Goal: Task Accomplishment & Management: Use online tool/utility

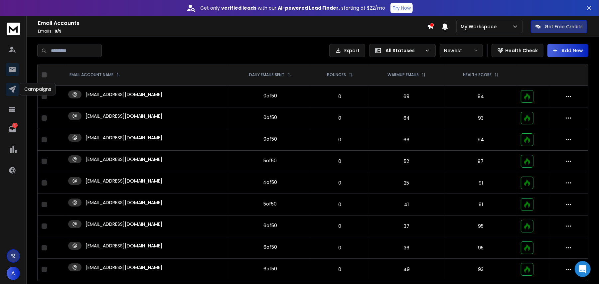
click at [11, 94] on link at bounding box center [12, 89] width 13 height 13
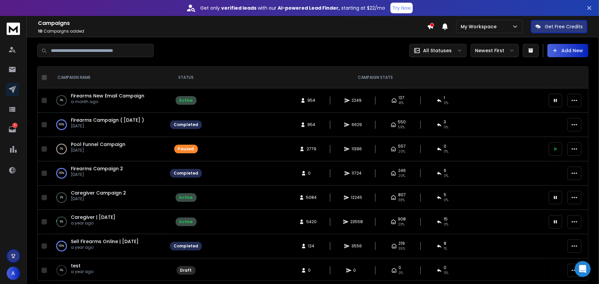
click at [110, 101] on p "a month ago" at bounding box center [108, 101] width 74 height 5
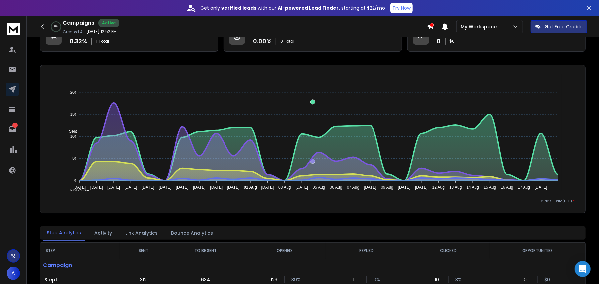
scroll to position [118, 0]
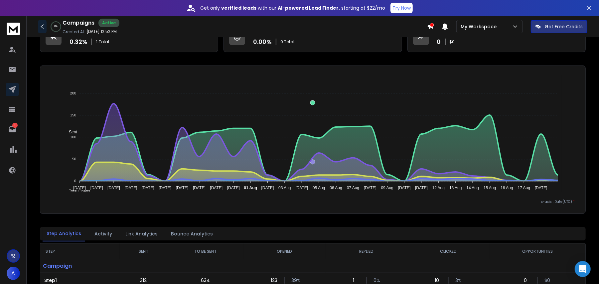
click at [41, 24] on icon at bounding box center [42, 27] width 6 height 6
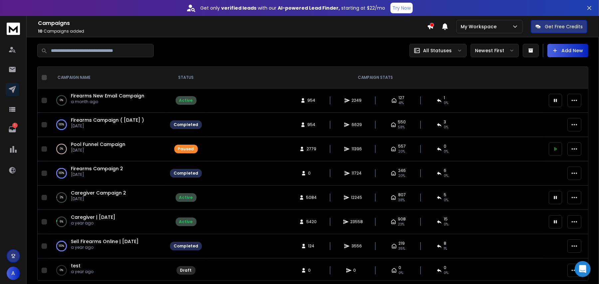
click at [87, 187] on td "2 % Caregiver Campaign 2 [DATE]" at bounding box center [108, 198] width 116 height 24
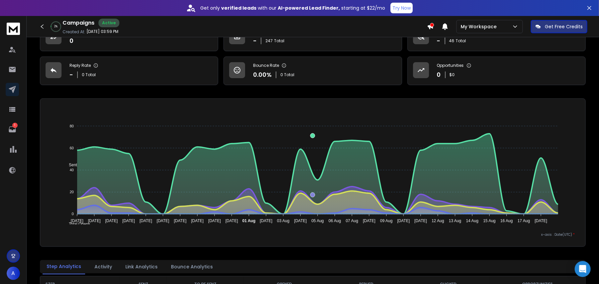
scroll to position [88, 0]
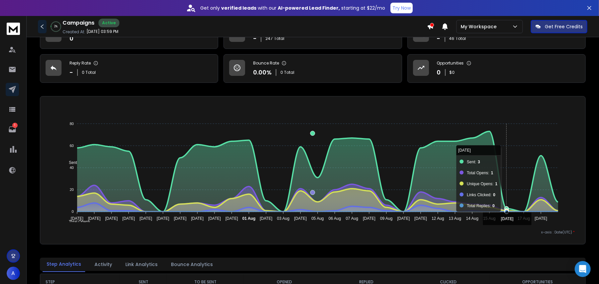
click at [40, 22] on button at bounding box center [42, 26] width 9 height 13
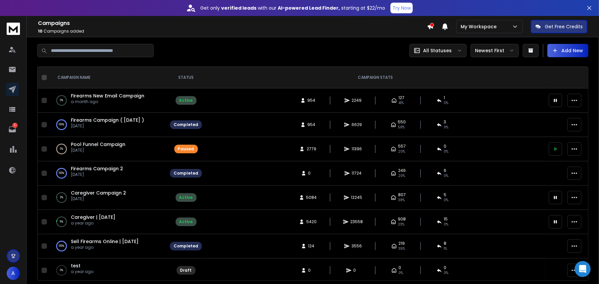
click at [89, 214] on td "6 % Caregiver | [DATE] a year ago" at bounding box center [108, 222] width 116 height 24
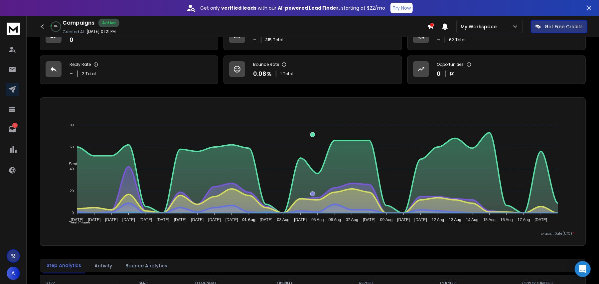
scroll to position [101, 0]
